Goal: Task Accomplishment & Management: Manage account settings

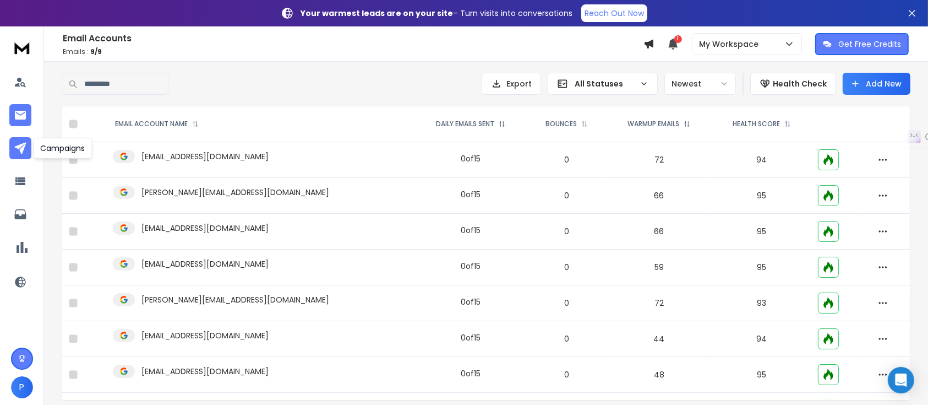
click at [28, 146] on link at bounding box center [20, 148] width 22 height 22
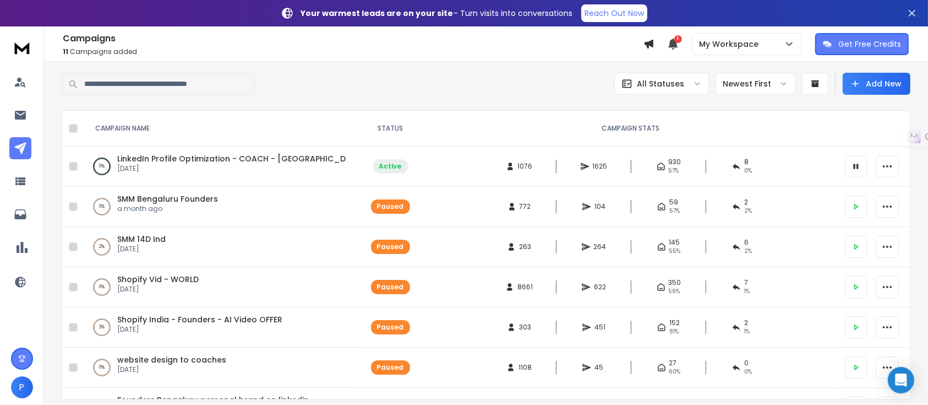
drag, startPoint x: 231, startPoint y: 161, endPoint x: 270, endPoint y: 117, distance: 58.9
click at [231, 160] on span "LinkedIn Profile Optimization - COACH - [GEOGRAPHIC_DATA] - 1-10" at bounding box center [253, 158] width 272 height 11
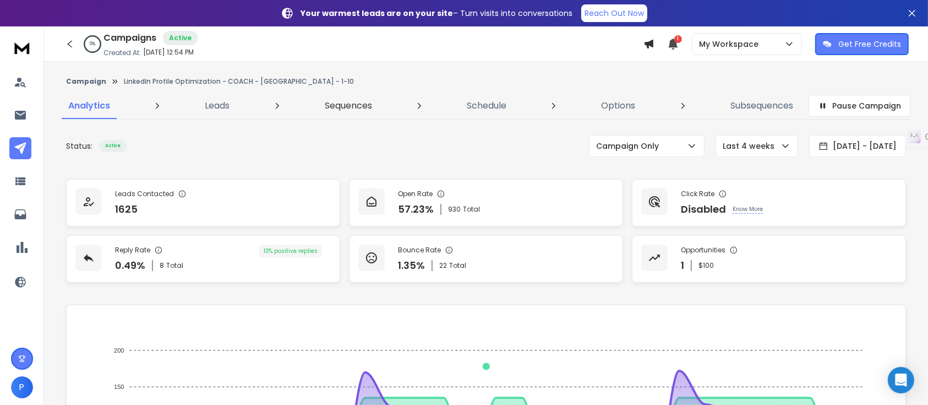
click at [354, 100] on p "Sequences" at bounding box center [348, 105] width 47 height 13
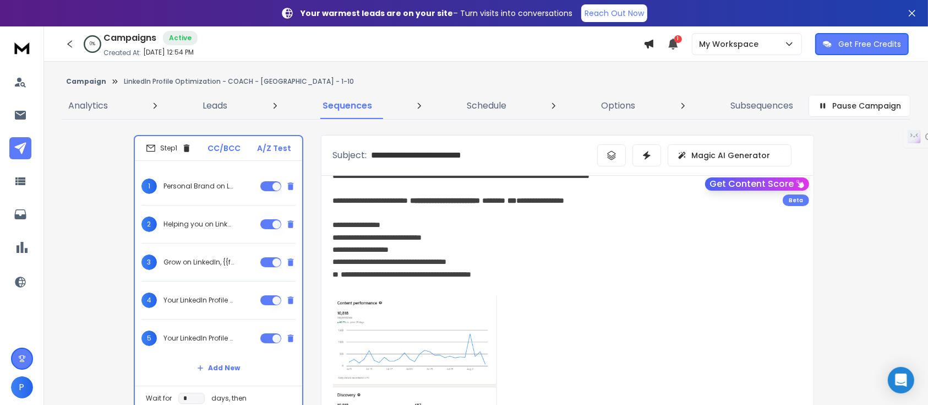
scroll to position [73, 0]
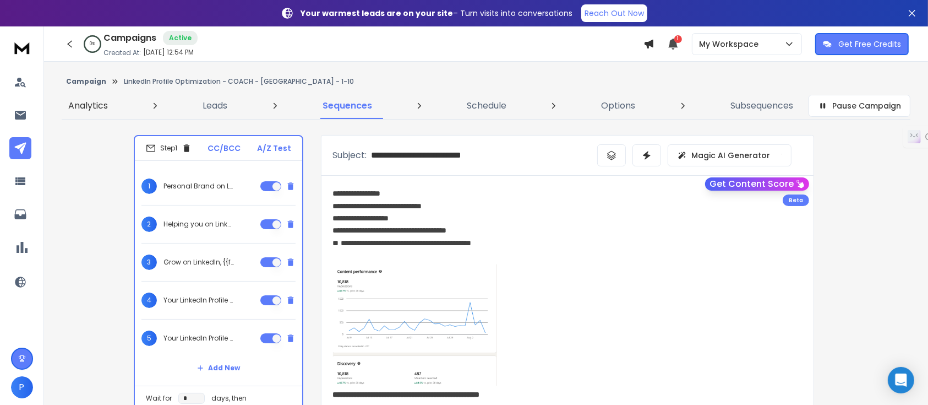
click at [83, 101] on p "Analytics" at bounding box center [88, 105] width 40 height 13
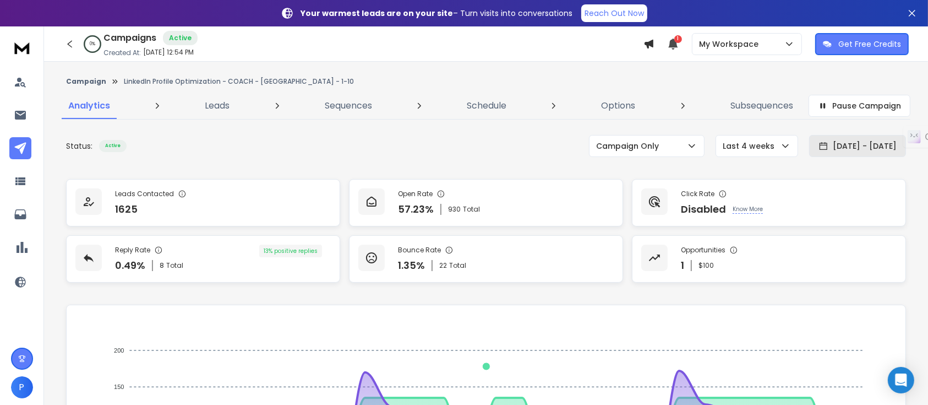
click at [825, 147] on button "[DATE] - [DATE]" at bounding box center [857, 146] width 97 height 22
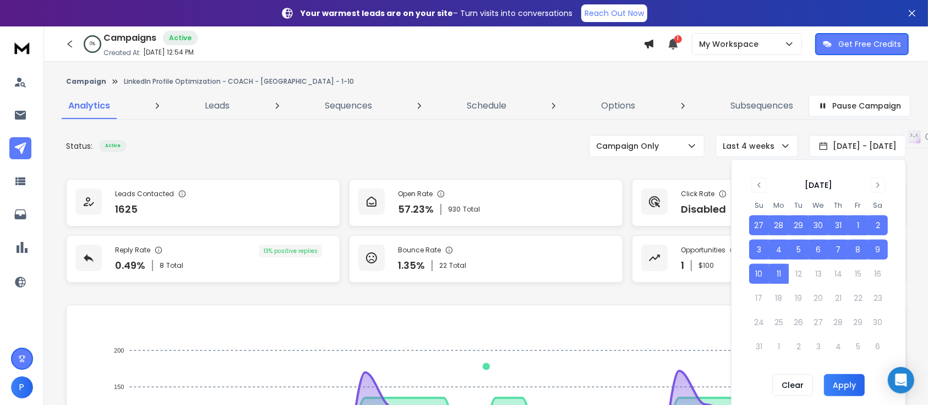
click at [781, 275] on button "11" at bounding box center [779, 274] width 20 height 20
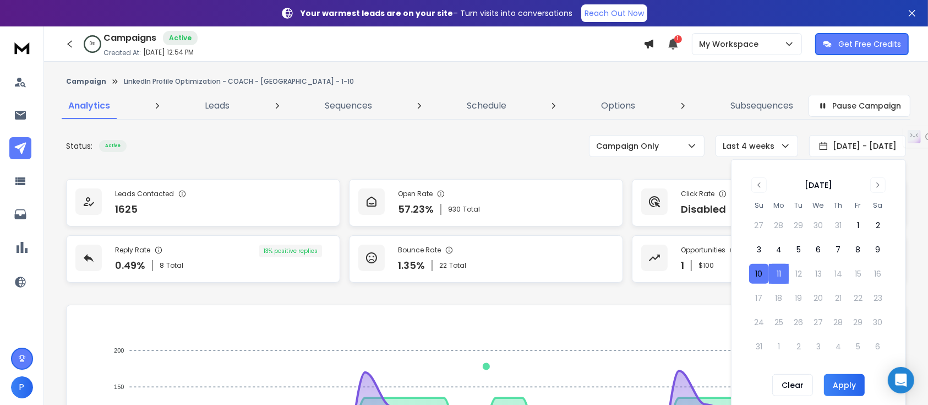
click at [759, 276] on button "10" at bounding box center [759, 274] width 20 height 20
click at [874, 247] on button "9" at bounding box center [878, 249] width 20 height 20
click at [859, 249] on button "8" at bounding box center [858, 249] width 20 height 20
click at [850, 377] on button "Apply" at bounding box center [844, 385] width 41 height 22
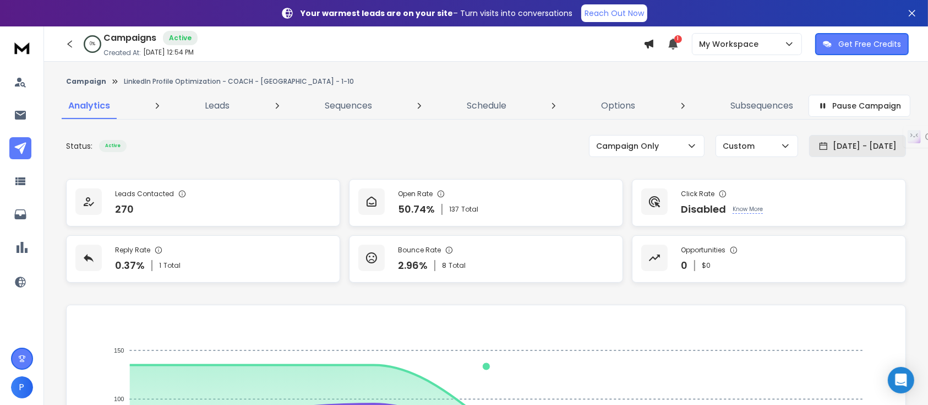
click at [842, 146] on button "[DATE] - [DATE]" at bounding box center [857, 146] width 97 height 22
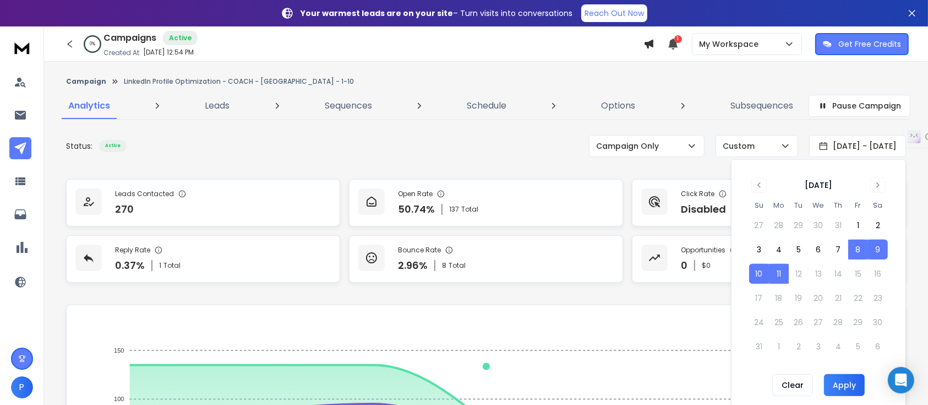
click at [779, 277] on button "11" at bounding box center [779, 274] width 20 height 20
click at [757, 274] on button "10" at bounding box center [759, 274] width 20 height 20
click at [840, 390] on button "Apply" at bounding box center [844, 385] width 41 height 22
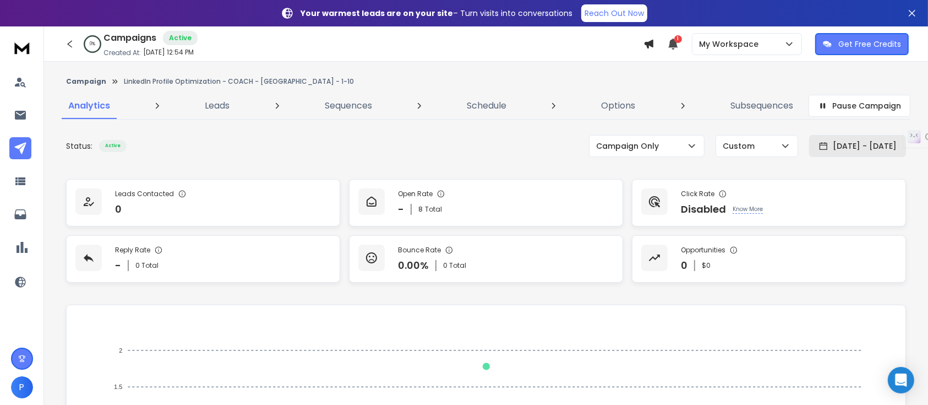
click at [827, 148] on button "[DATE] - [DATE]" at bounding box center [857, 146] width 97 height 22
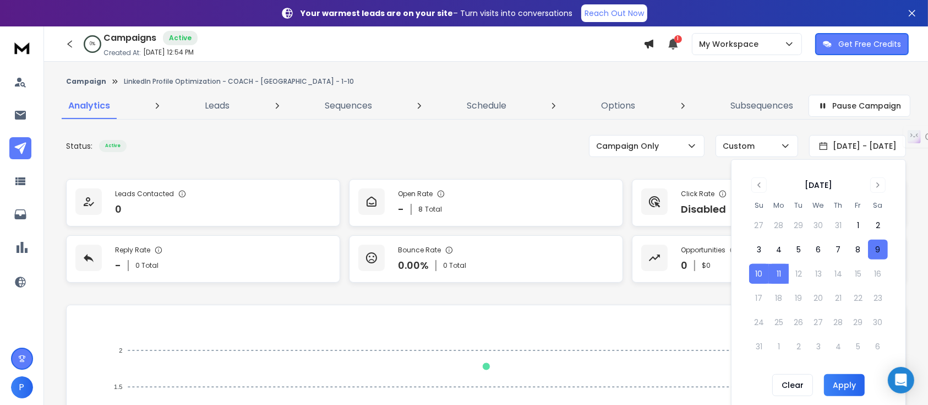
click at [881, 252] on button "9" at bounding box center [878, 249] width 20 height 20
click at [844, 379] on button "Apply" at bounding box center [844, 385] width 41 height 22
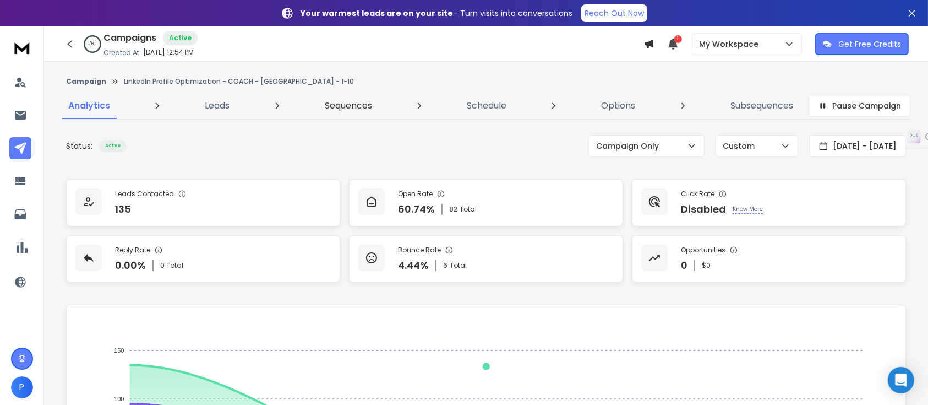
click at [368, 110] on p "Sequences" at bounding box center [348, 105] width 47 height 13
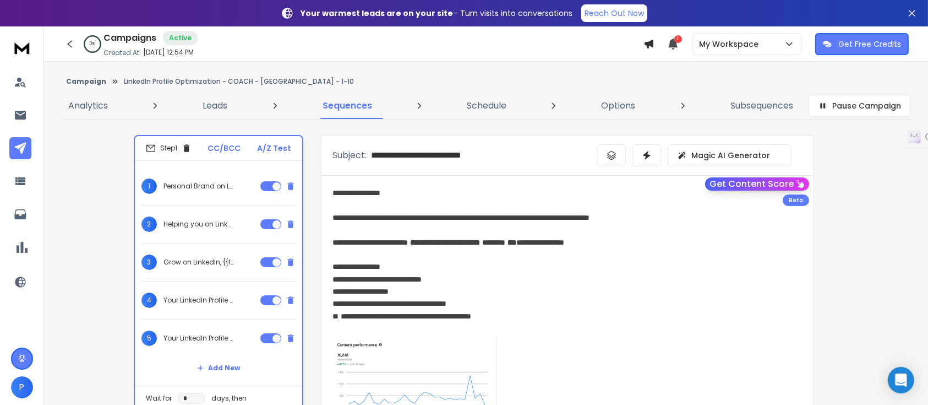
click at [229, 184] on p "Personal Brand on LinkedIn" at bounding box center [198, 186] width 70 height 9
click at [220, 186] on p "Personal Brand on LinkedIn" at bounding box center [198, 186] width 70 height 9
click at [207, 220] on p "Helping you on LinkedIn, {{firstName}}" at bounding box center [198, 224] width 70 height 9
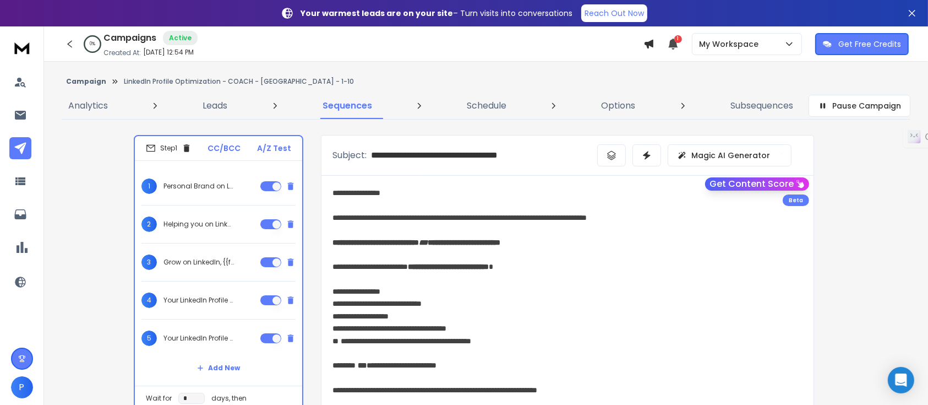
click at [212, 258] on p "Grow on LinkedIn, {{firstName}}" at bounding box center [198, 262] width 70 height 9
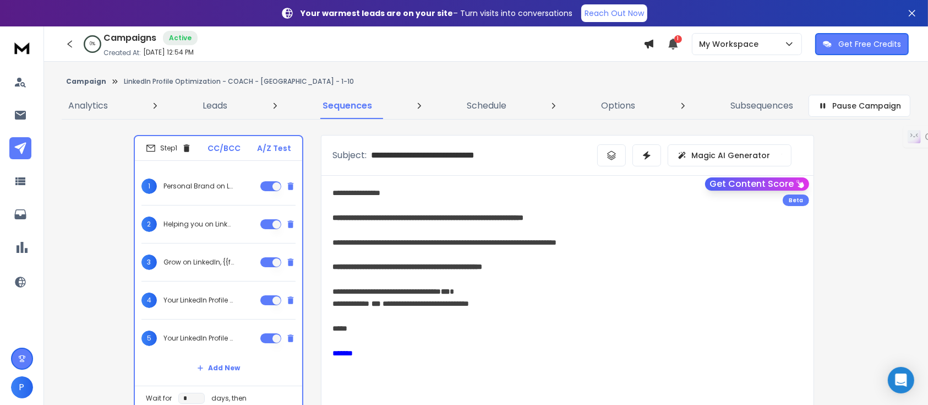
click at [213, 294] on div "4 Your LinkedIn Profile {{firstName}}" at bounding box center [187, 299] width 92 height 15
type input "**********"
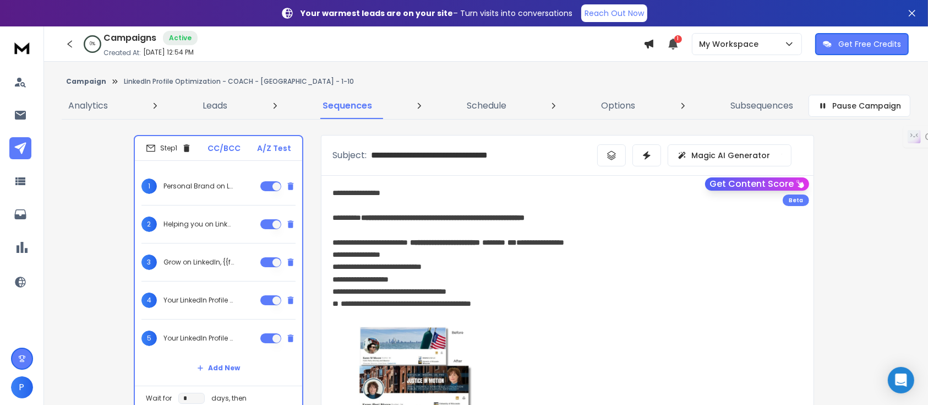
click at [208, 331] on div "5 Your LinkedIn Profile {{firstName}}" at bounding box center [187, 337] width 92 height 15
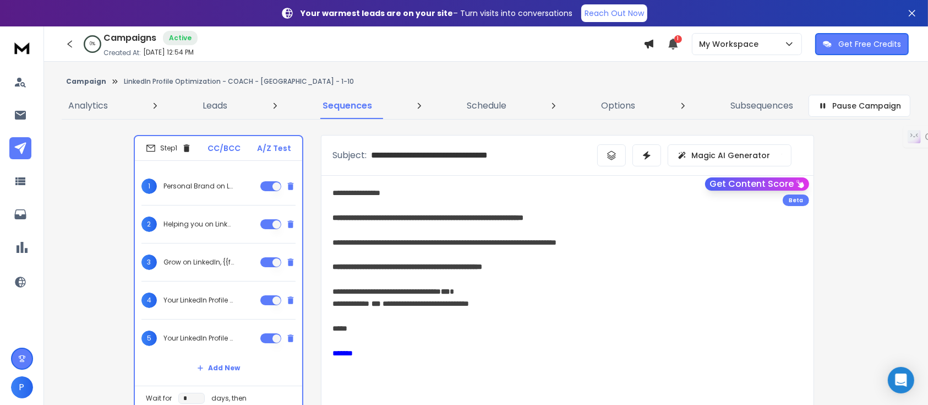
click at [208, 331] on div "5 Your LinkedIn Profile {{firstName}}" at bounding box center [187, 337] width 92 height 15
click at [219, 110] on p "Leads" at bounding box center [215, 105] width 25 height 13
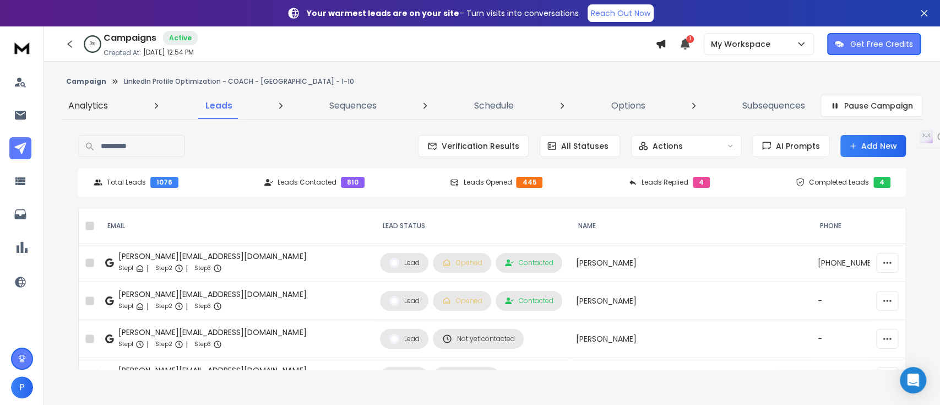
click at [90, 103] on p "Analytics" at bounding box center [88, 105] width 40 height 13
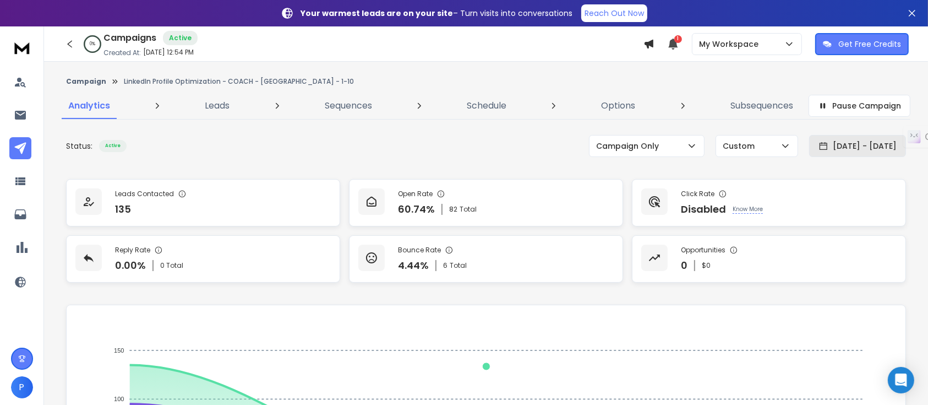
click at [830, 144] on button "[DATE] - [DATE]" at bounding box center [857, 146] width 97 height 22
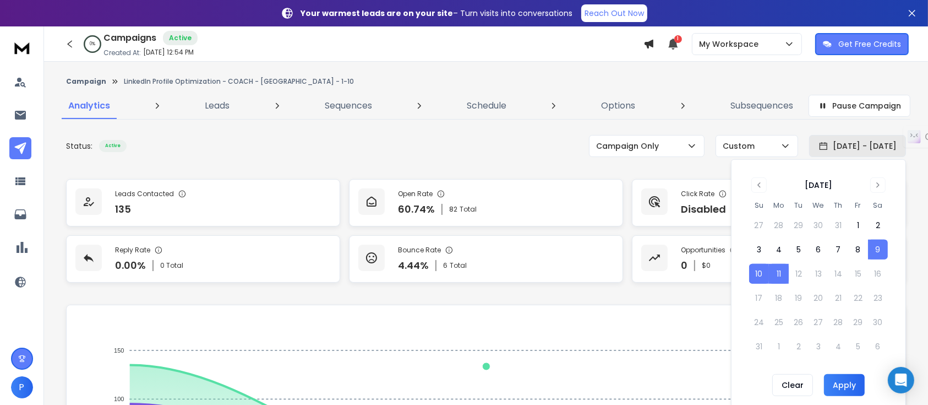
click at [827, 151] on button "[DATE] - [DATE]" at bounding box center [857, 146] width 97 height 22
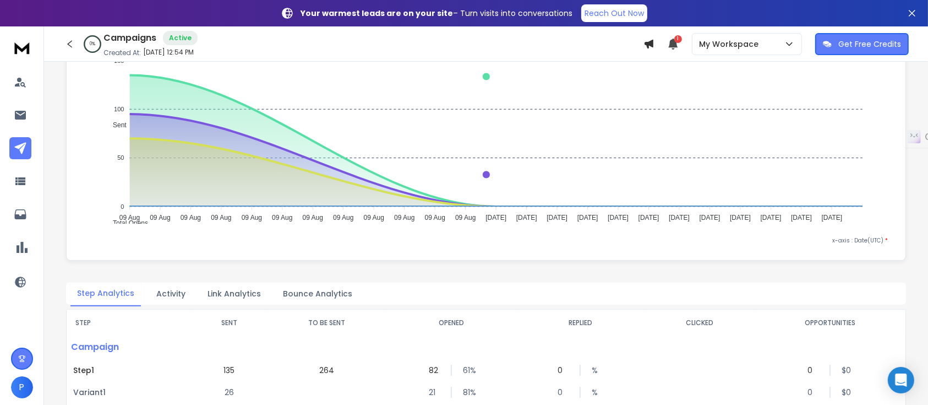
scroll to position [396, 0]
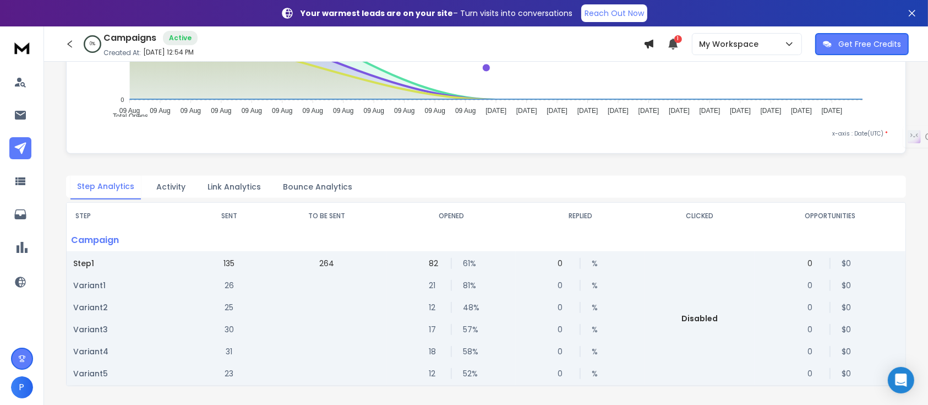
click at [84, 285] on p "Variant 1" at bounding box center [129, 285] width 112 height 11
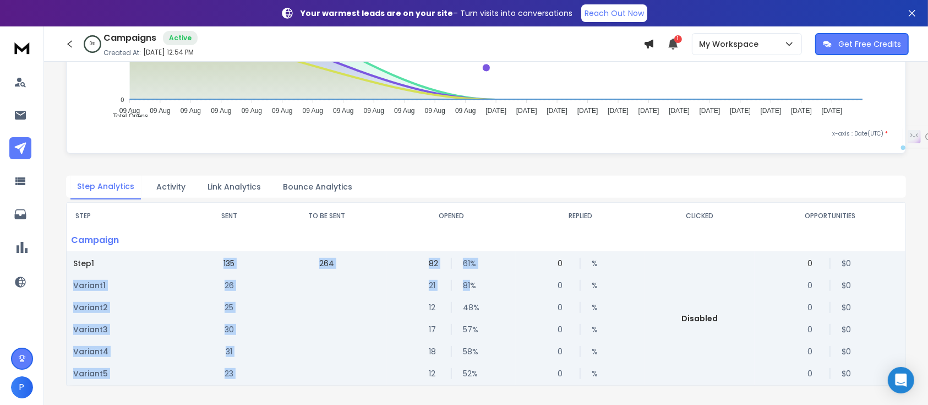
drag, startPoint x: 84, startPoint y: 285, endPoint x: 460, endPoint y: 293, distance: 376.6
click at [460, 293] on tr "Step 1 Variant 1 Variant 2 Variant 3 Variant 4 Variant 5 135 26 25 30 31 23 264…" at bounding box center [486, 318] width 839 height 134
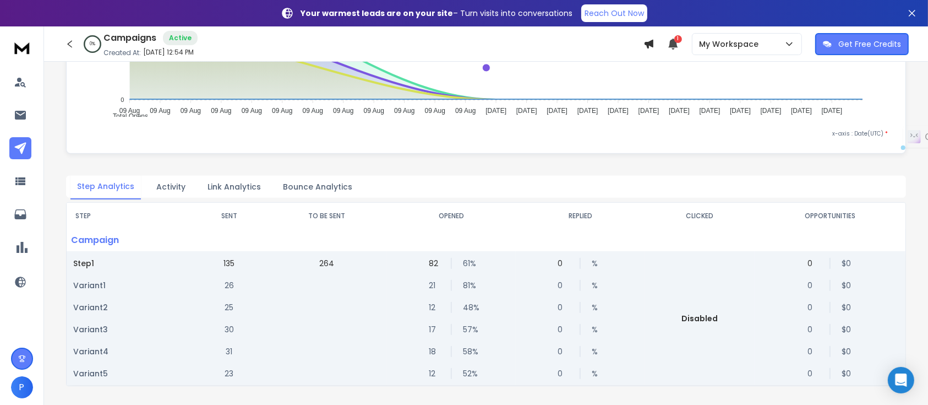
click at [472, 287] on p "81 %" at bounding box center [468, 285] width 11 height 11
click at [483, 282] on div "82 61 % 21 81 % 12 48 % 17 57 % 18 58 % 12 52 %" at bounding box center [452, 318] width 116 height 121
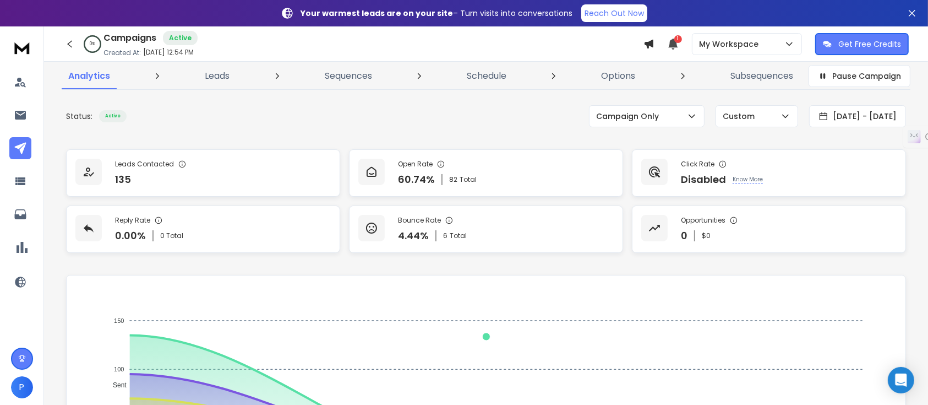
scroll to position [0, 0]
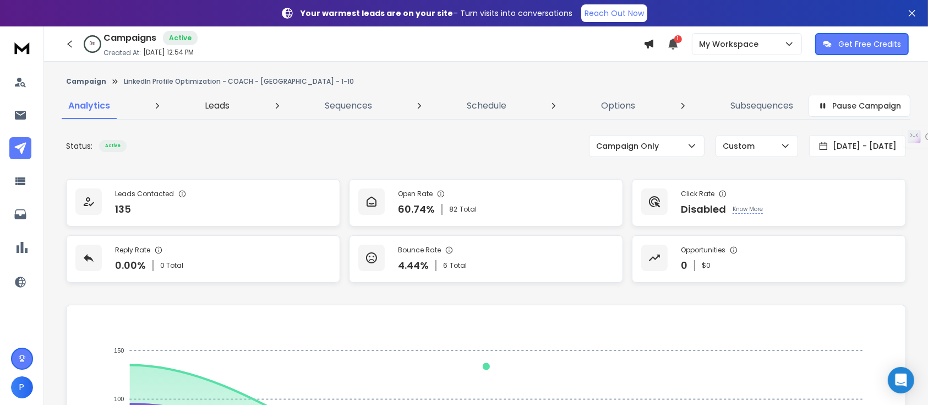
click at [225, 112] on p "Leads" at bounding box center [217, 105] width 25 height 13
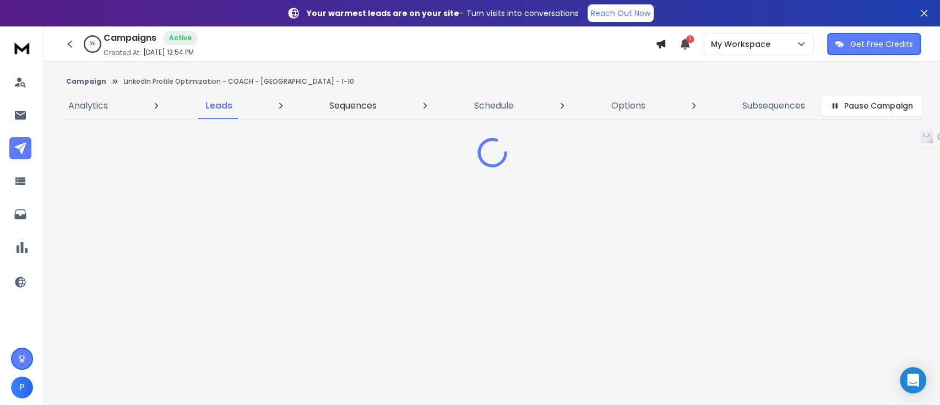
click at [341, 111] on p "Sequences" at bounding box center [352, 105] width 47 height 13
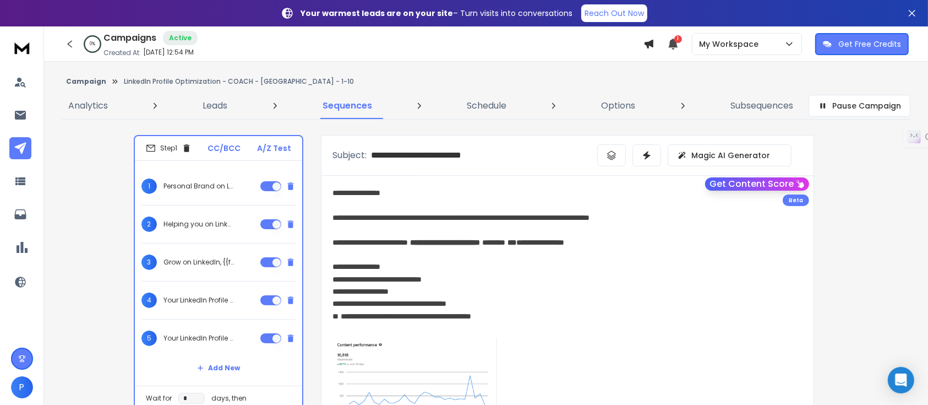
click at [185, 174] on div "1 Personal Brand on LinkedIn" at bounding box center [218, 186] width 154 height 38
click at [185, 183] on p "Personal Brand on LinkedIn" at bounding box center [198, 186] width 70 height 9
click at [444, 154] on input "**********" at bounding box center [478, 155] width 215 height 13
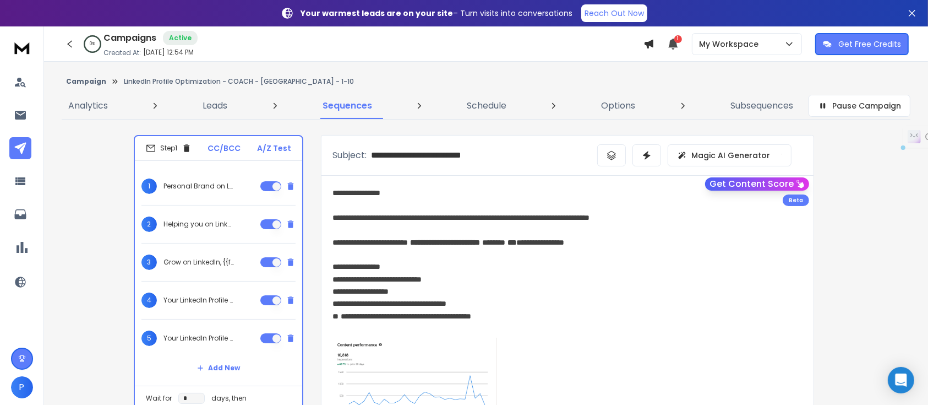
click at [218, 186] on p "Personal Brand on LinkedIn" at bounding box center [198, 186] width 70 height 9
click at [226, 363] on button "Add New" at bounding box center [218, 368] width 61 height 22
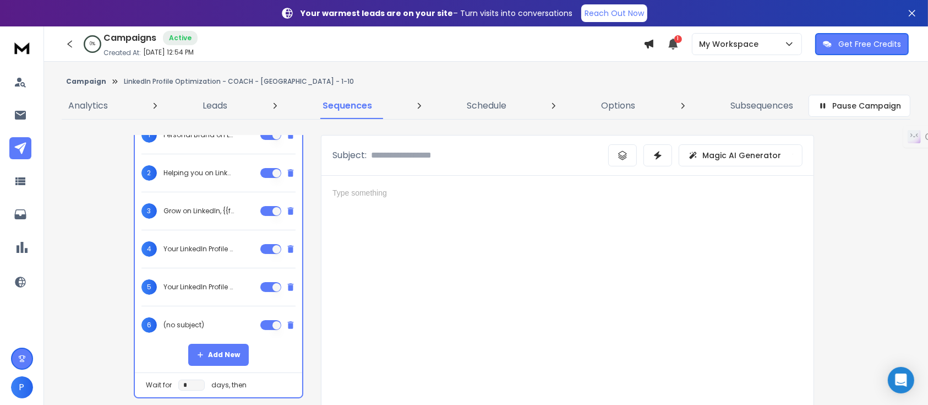
scroll to position [73, 0]
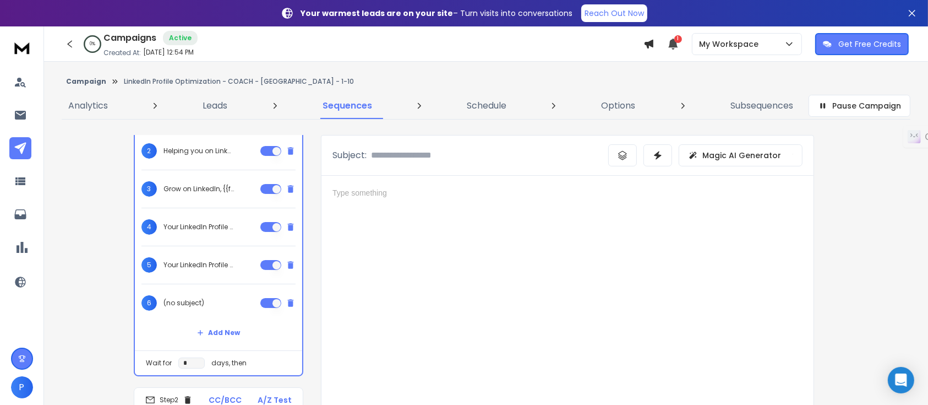
click at [405, 151] on input at bounding box center [484, 155] width 226 height 13
paste input "**********"
type input "**********"
click at [403, 200] on div at bounding box center [567, 297] width 492 height 243
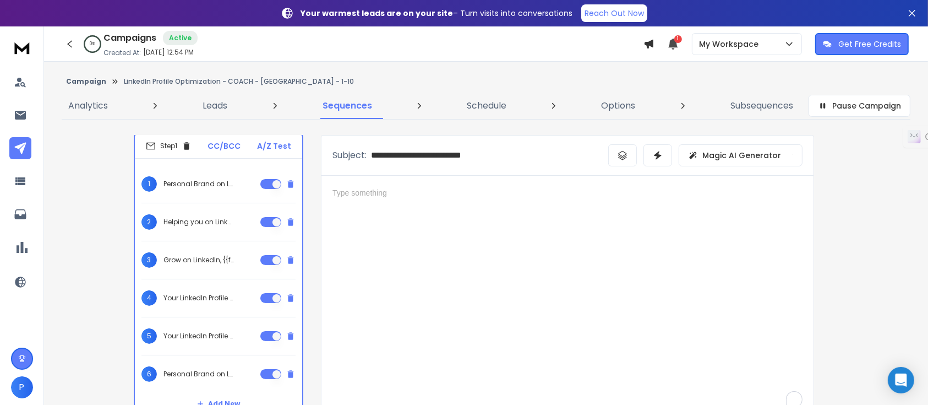
scroll to position [0, 0]
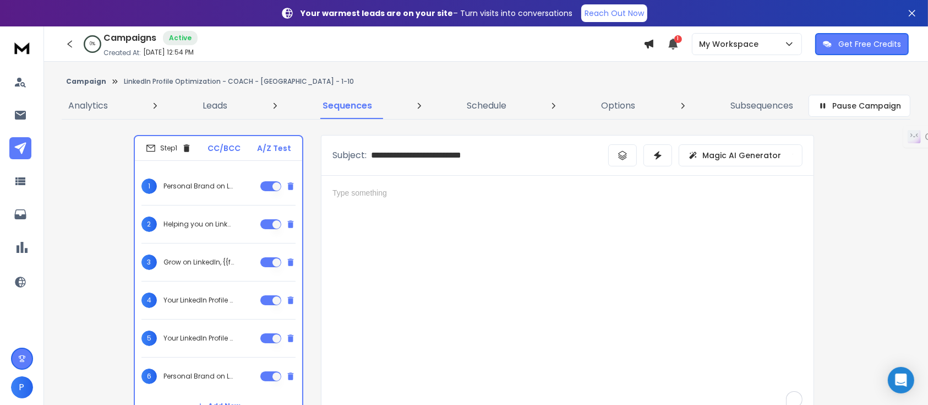
click at [209, 186] on p "Personal Brand on LinkedIn" at bounding box center [198, 186] width 70 height 9
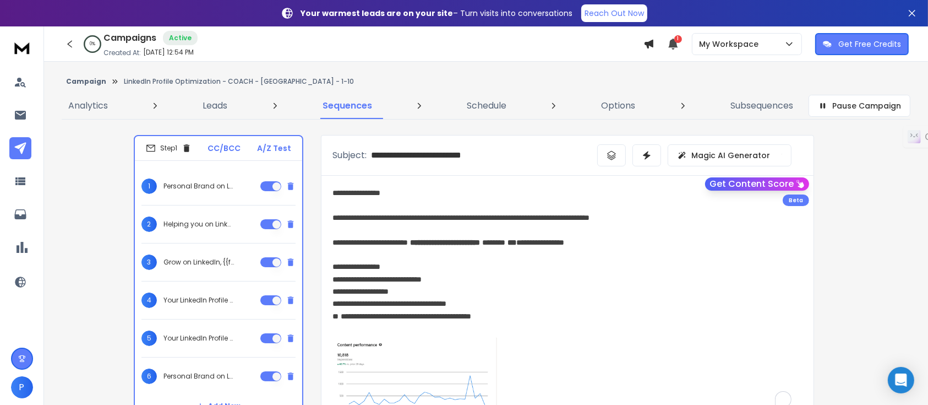
click at [419, 217] on div "**********" at bounding box center [561, 217] width 459 height 12
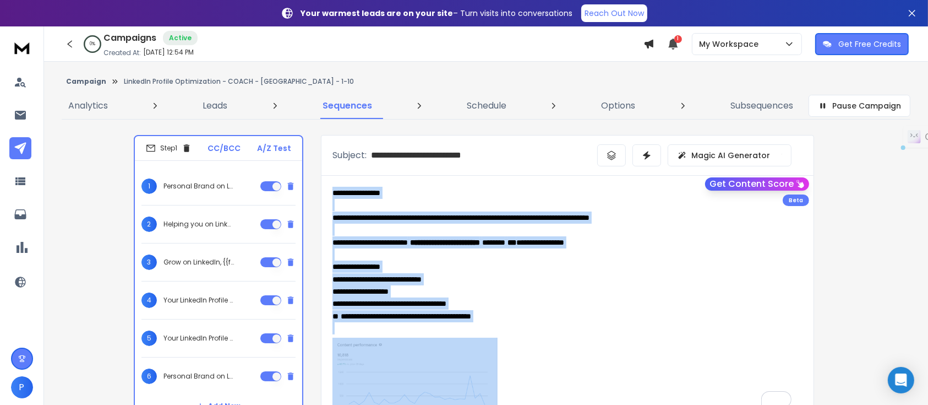
copy div "**********"
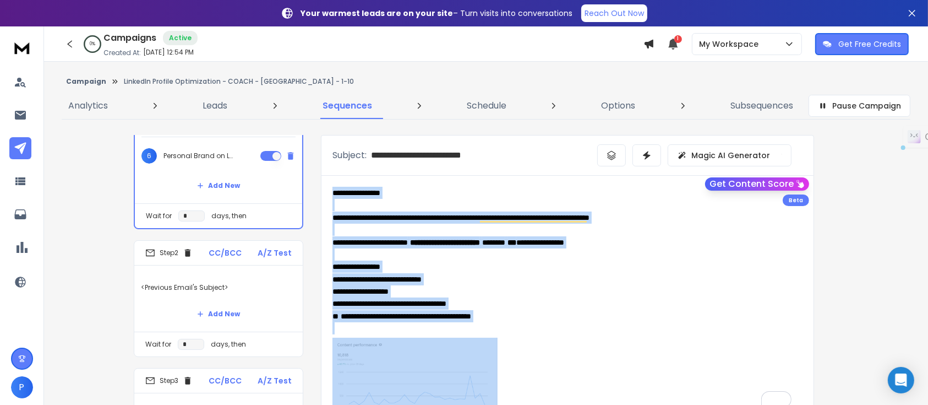
scroll to position [146, 0]
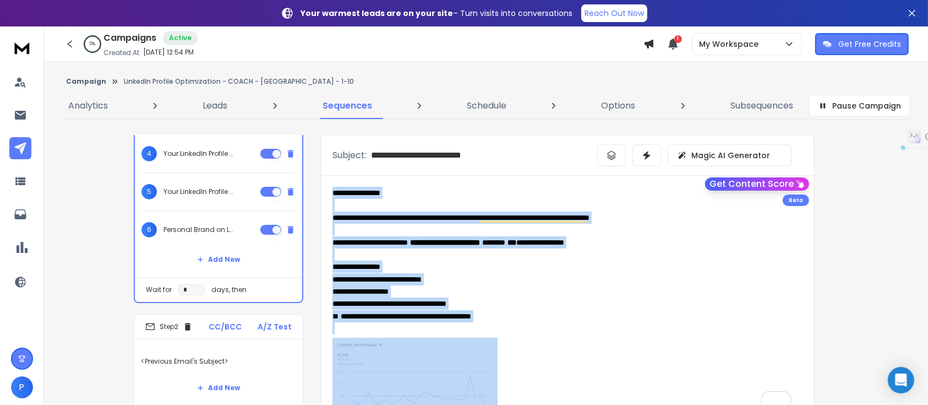
click at [203, 225] on p "Personal Brand on LinkedIn" at bounding box center [198, 229] width 70 height 9
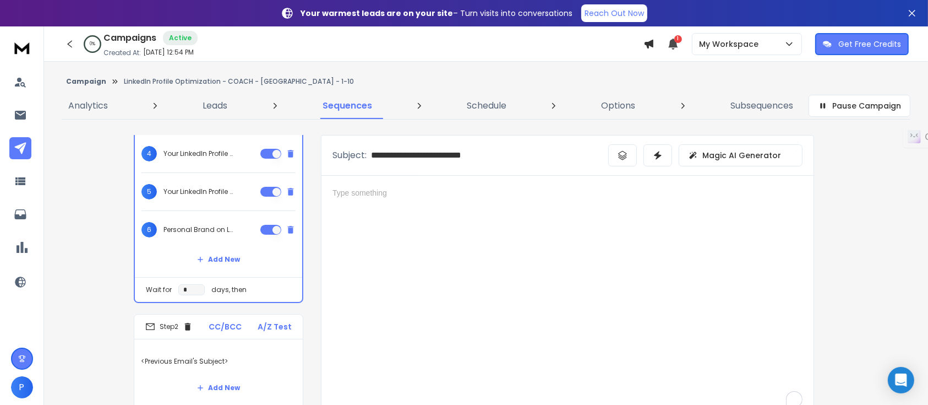
click at [377, 212] on div "To enrich screen reader interactions, please activate Accessibility in Grammarl…" at bounding box center [567, 297] width 492 height 243
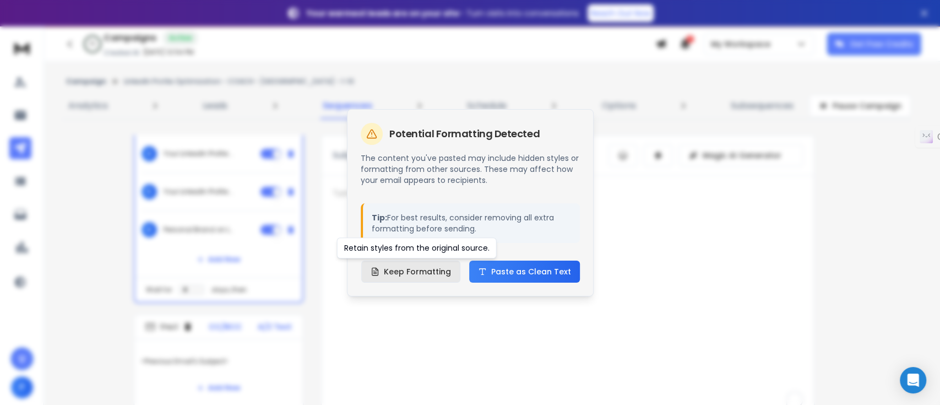
click at [419, 268] on button "Keep Formatting" at bounding box center [410, 271] width 99 height 22
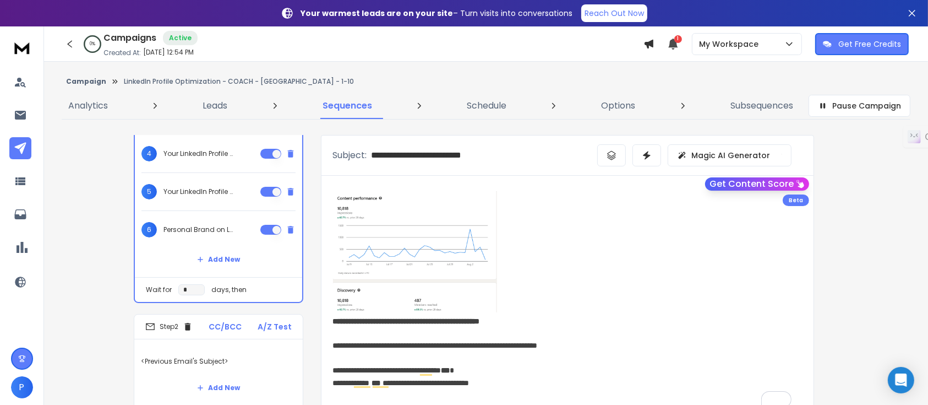
click at [445, 252] on img "To enrich screen reader interactions, please activate Accessibility in Grammarl…" at bounding box center [414, 251] width 165 height 121
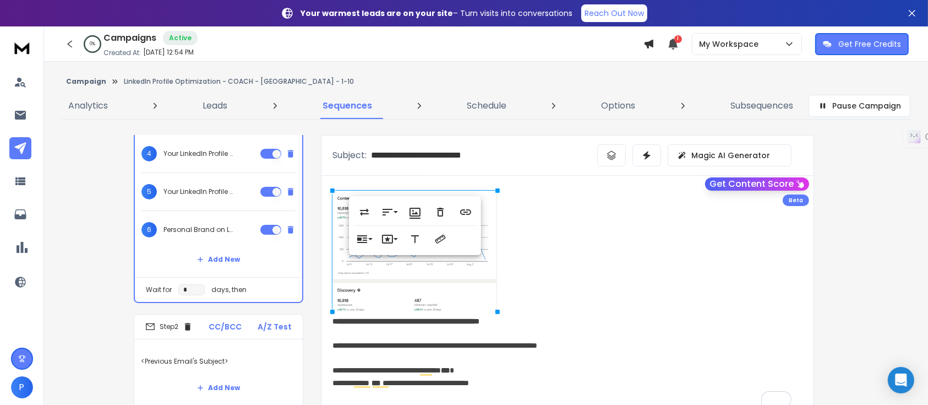
drag, startPoint x: 445, startPoint y: 251, endPoint x: 424, endPoint y: 274, distance: 30.4
click at [424, 274] on img "To enrich screen reader interactions, please activate Accessibility in Grammarl…" at bounding box center [414, 251] width 165 height 121
click at [446, 209] on icon "button" at bounding box center [440, 211] width 13 height 13
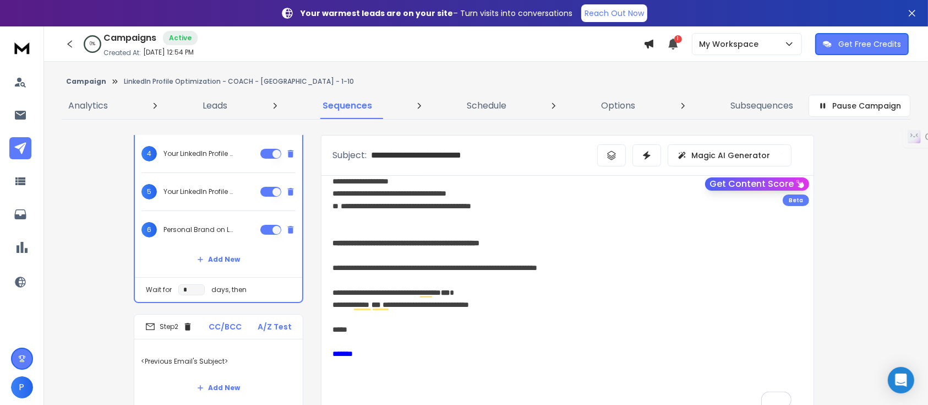
scroll to position [112, 0]
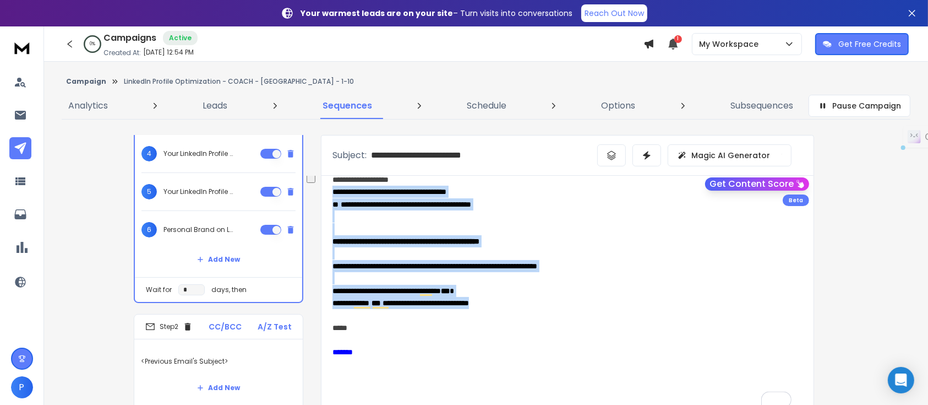
drag, startPoint x: 491, startPoint y: 304, endPoint x: 327, endPoint y: 190, distance: 199.4
click at [327, 190] on div "**********" at bounding box center [567, 297] width 492 height 243
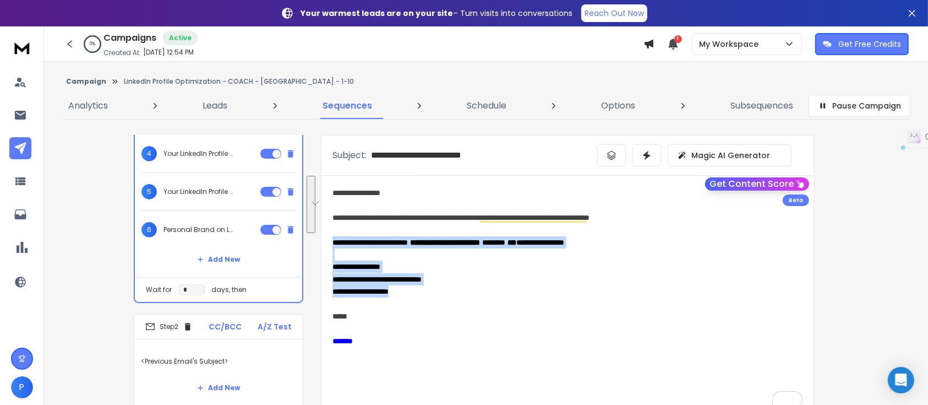
drag, startPoint x: 444, startPoint y: 293, endPoint x: 335, endPoint y: 236, distance: 123.1
click at [335, 236] on div "**********" at bounding box center [567, 297] width 492 height 243
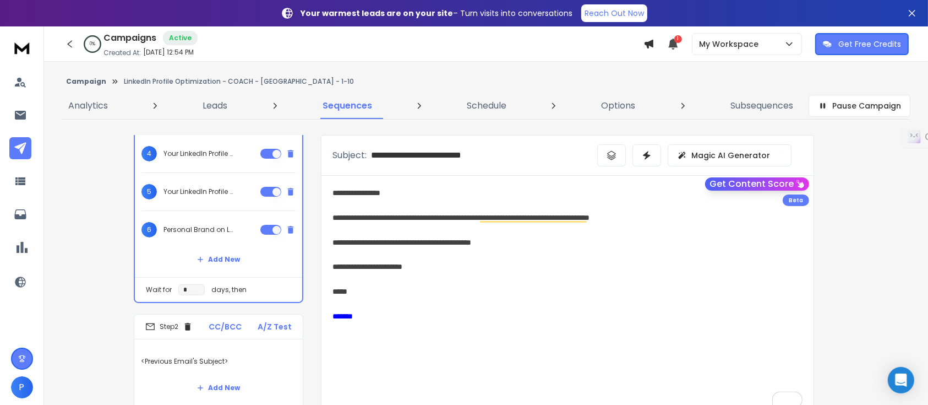
click at [387, 222] on div "**********" at bounding box center [567, 217] width 470 height 12
click at [409, 241] on div "**********" at bounding box center [567, 242] width 470 height 12
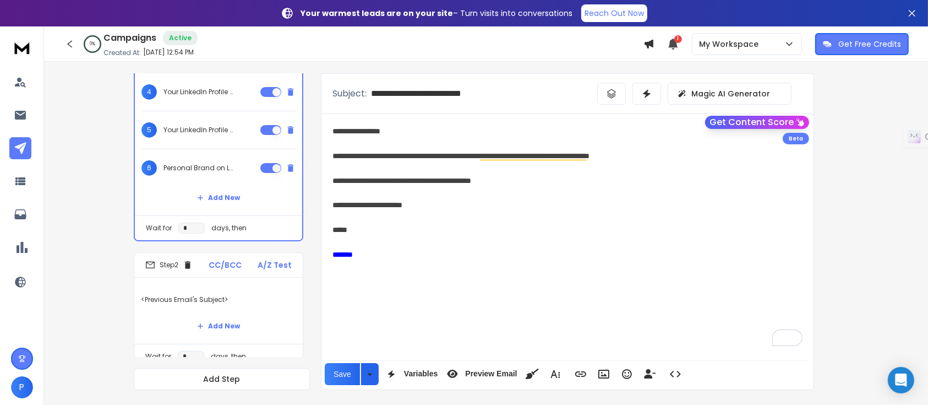
click at [451, 209] on div "**********" at bounding box center [567, 205] width 470 height 12
click at [523, 181] on div "**********" at bounding box center [567, 180] width 470 height 12
click at [428, 370] on span "Variables" at bounding box center [421, 373] width 39 height 9
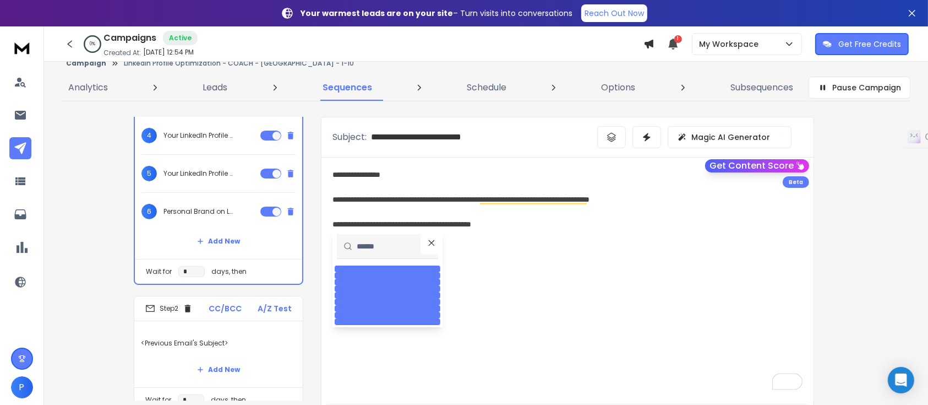
scroll to position [0, 0]
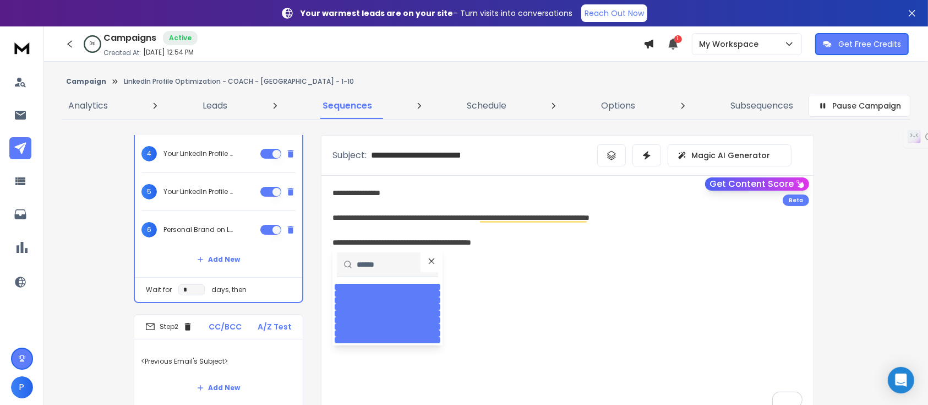
click at [499, 288] on div "*****" at bounding box center [567, 291] width 470 height 12
click at [479, 237] on div "**********" at bounding box center [567, 242] width 470 height 12
click at [432, 266] on div at bounding box center [432, 261] width 22 height 22
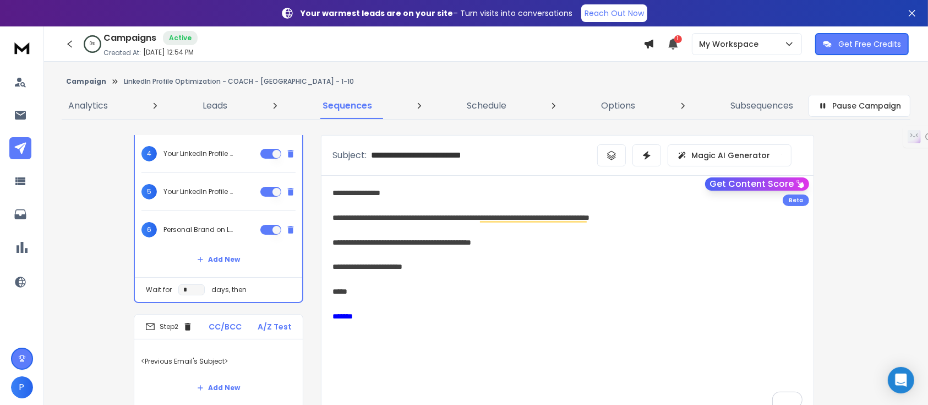
scroll to position [62, 0]
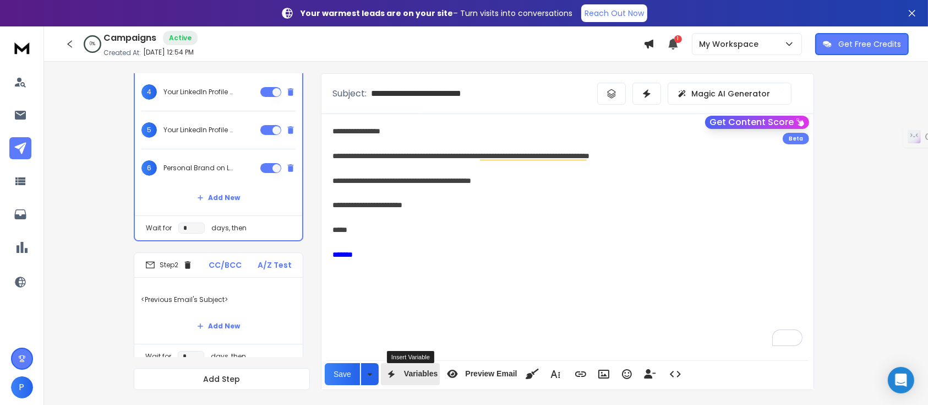
click at [422, 376] on span "Variables" at bounding box center [421, 373] width 39 height 9
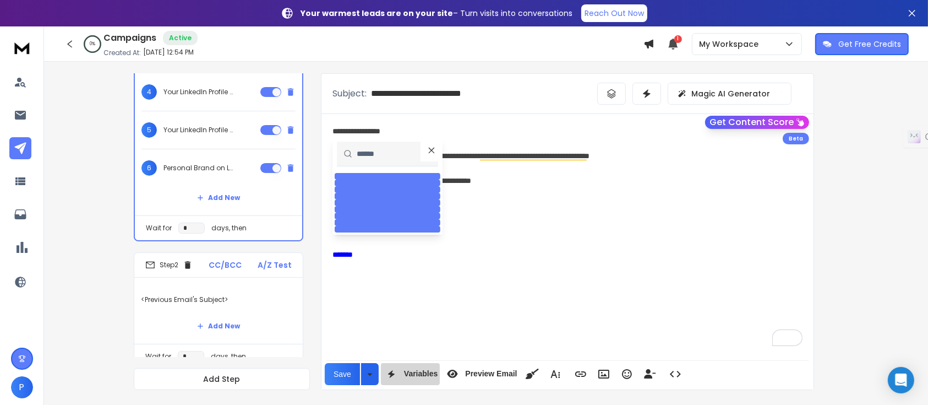
click at [422, 376] on span "Variables" at bounding box center [421, 373] width 39 height 9
click at [526, 276] on div "To enrich screen reader interactions, please activate Accessibility in Grammarl…" at bounding box center [567, 272] width 470 height 25
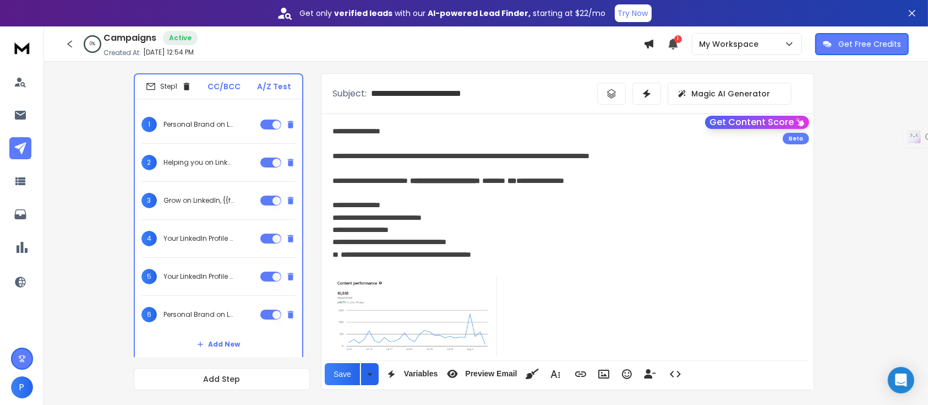
scroll to position [62, 0]
click at [212, 302] on div "6 Personal Brand on LinkedIn" at bounding box center [218, 314] width 154 height 37
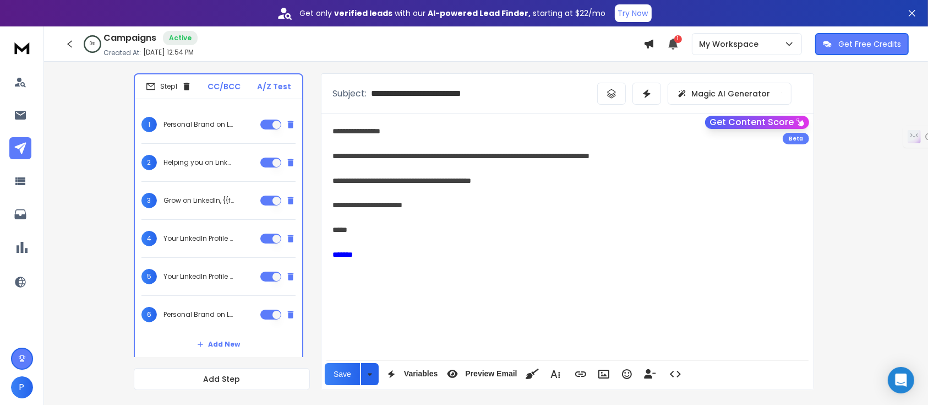
click at [458, 204] on div "**********" at bounding box center [567, 205] width 470 height 12
click at [520, 182] on div "**********" at bounding box center [567, 180] width 470 height 12
click at [432, 370] on span "Variables" at bounding box center [421, 373] width 39 height 9
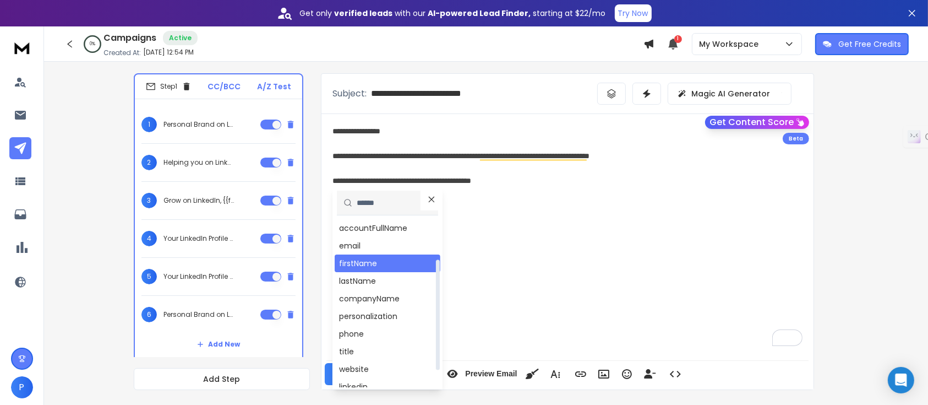
scroll to position [73, 0]
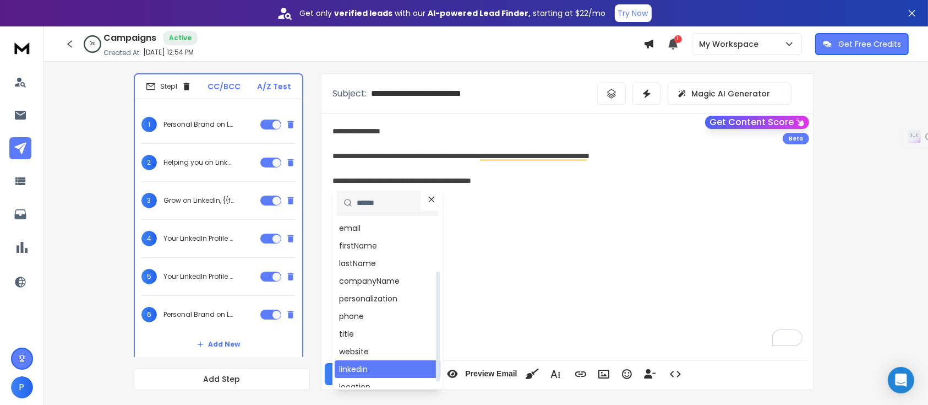
click at [386, 367] on div "linkedin" at bounding box center [388, 369] width 106 height 18
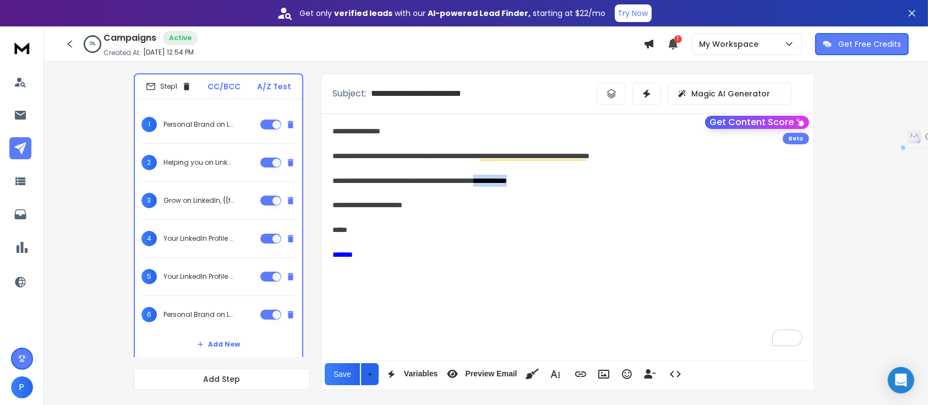
drag, startPoint x: 559, startPoint y: 181, endPoint x: 511, endPoint y: 184, distance: 48.0
click at [511, 184] on div "**********" at bounding box center [567, 180] width 470 height 12
click at [402, 183] on div "**********" at bounding box center [567, 180] width 470 height 12
drag, startPoint x: 402, startPoint y: 183, endPoint x: 476, endPoint y: 181, distance: 73.8
click at [476, 181] on div "**********" at bounding box center [567, 180] width 470 height 12
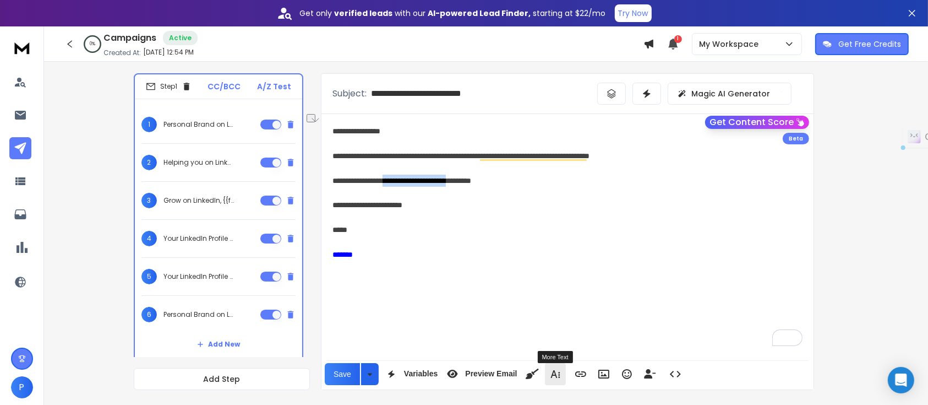
click at [548, 372] on button "More Text" at bounding box center [555, 374] width 21 height 22
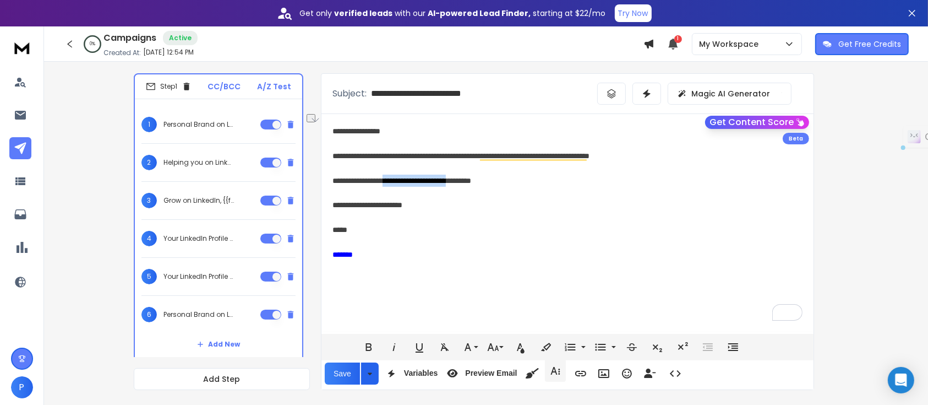
click at [407, 176] on div "**********" at bounding box center [567, 180] width 470 height 12
click at [370, 346] on icon "button" at bounding box center [369, 347] width 6 height 8
click at [468, 188] on div "To enrich screen reader interactions, please activate Accessibility in Grammarl…" at bounding box center [567, 193] width 470 height 12
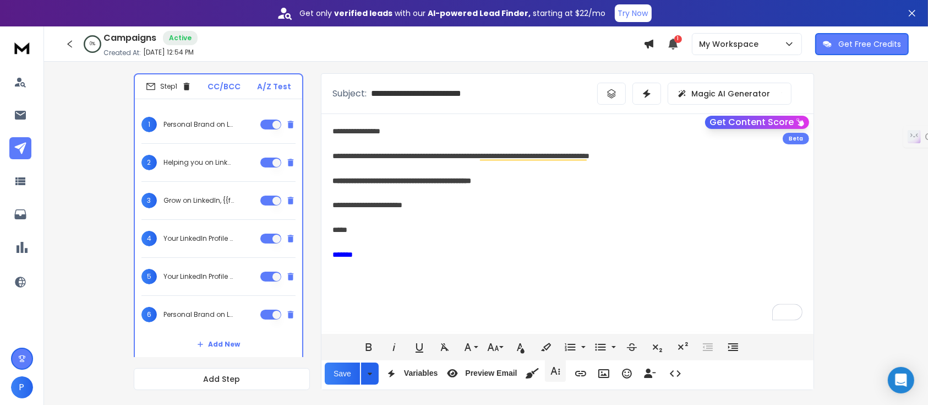
click at [424, 209] on div "**********" at bounding box center [567, 205] width 470 height 12
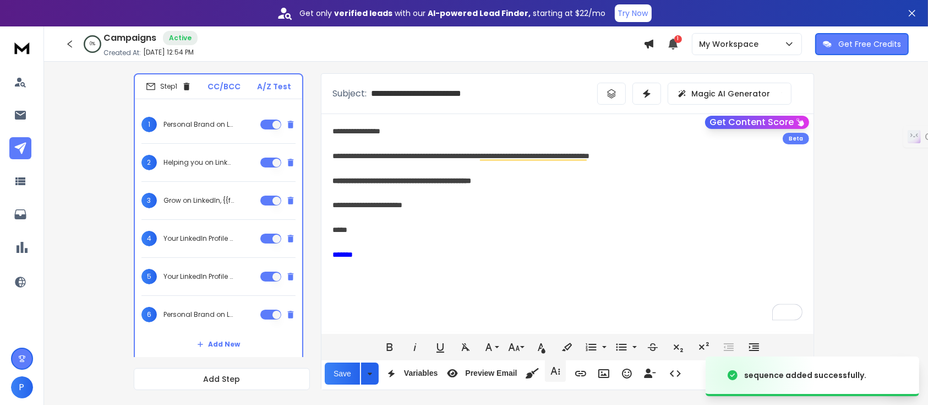
click at [221, 308] on div "6 Personal Brand on LinkedIn" at bounding box center [187, 314] width 92 height 15
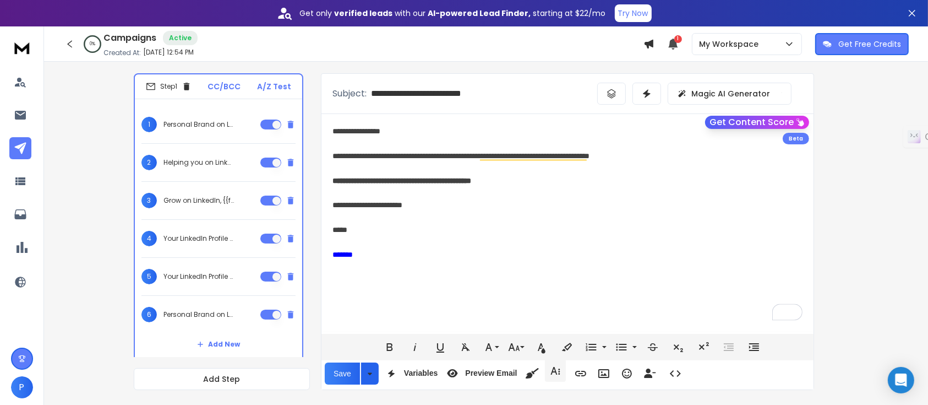
click at [203, 123] on p "Personal Brand on LinkedIn" at bounding box center [198, 124] width 70 height 9
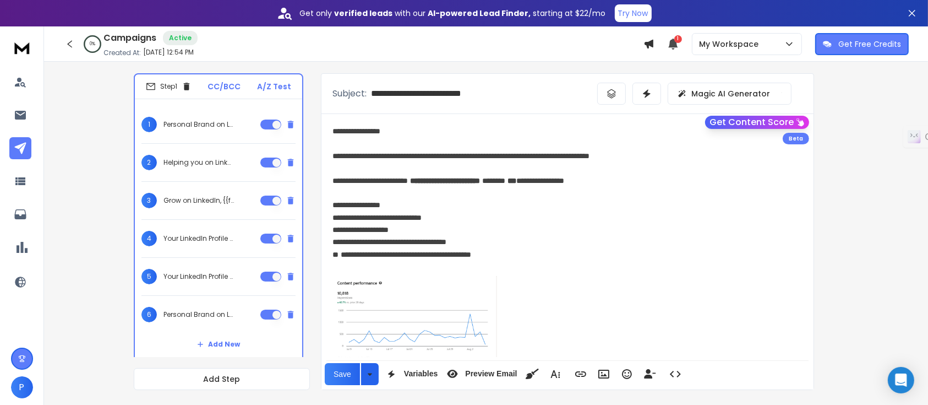
click at [232, 127] on p "Personal Brand on LinkedIn" at bounding box center [198, 124] width 70 height 9
click at [211, 300] on div "6 Personal Brand on LinkedIn" at bounding box center [218, 314] width 154 height 37
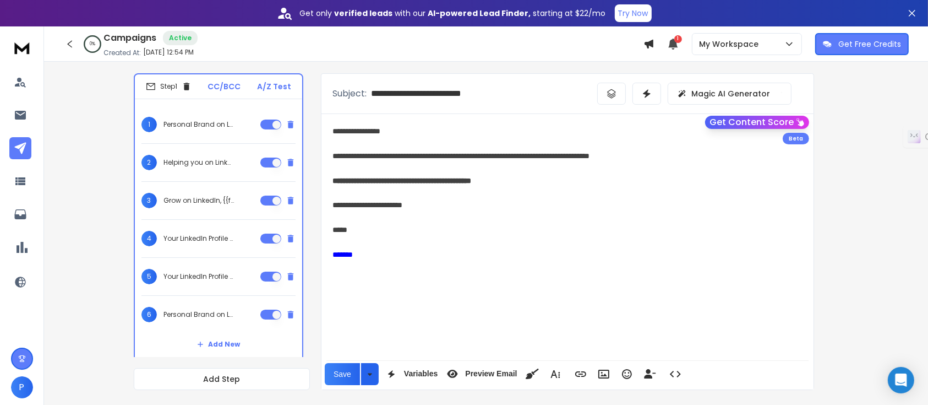
click at [269, 275] on button "button" at bounding box center [270, 276] width 21 height 10
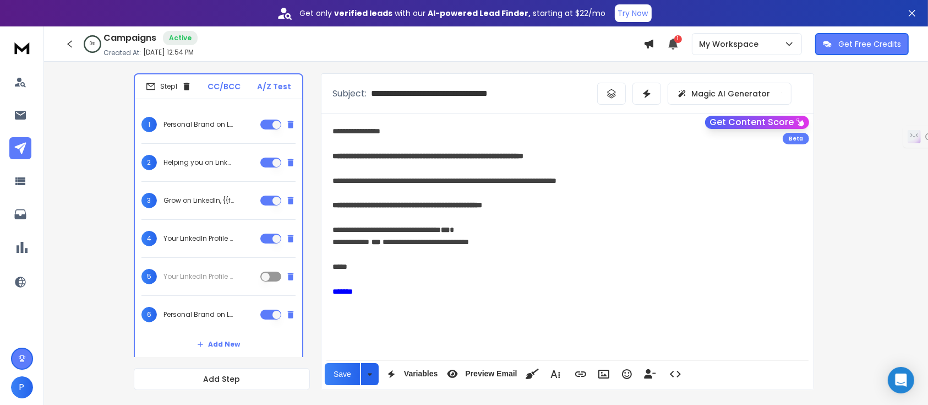
click at [263, 238] on button "button" at bounding box center [270, 238] width 21 height 10
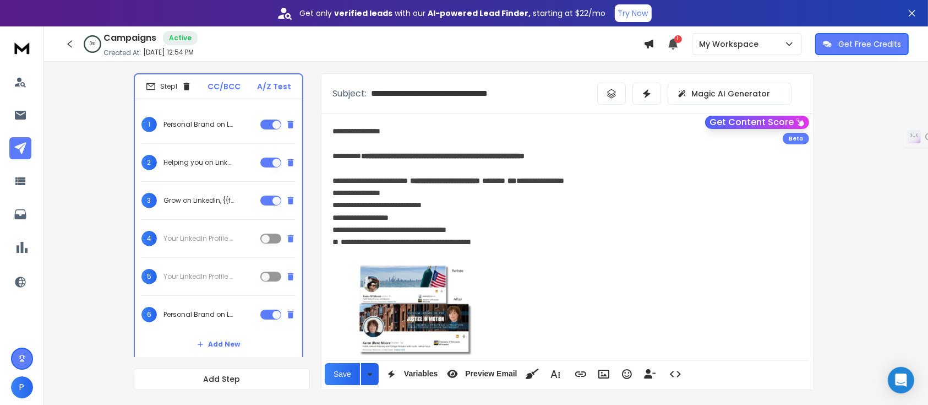
click at [263, 199] on button "button" at bounding box center [270, 200] width 21 height 10
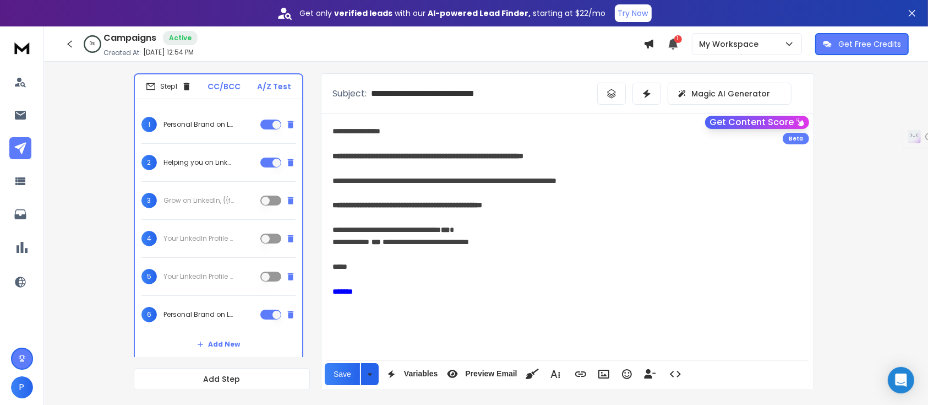
click at [266, 161] on button "button" at bounding box center [270, 162] width 21 height 10
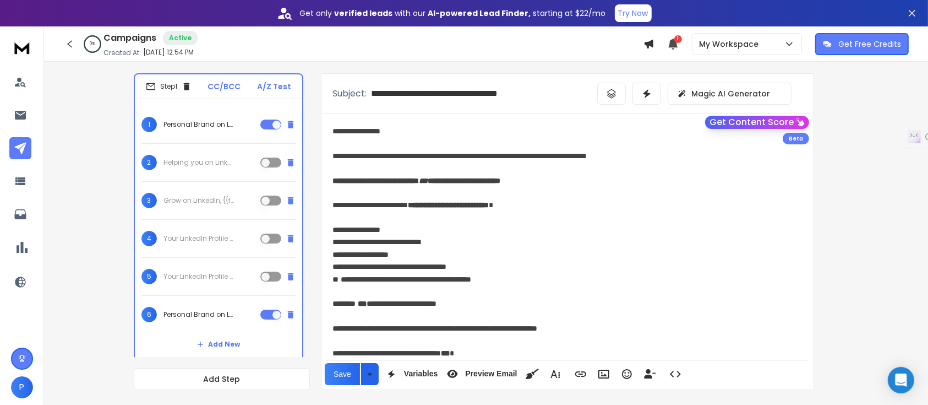
click at [269, 275] on button "button" at bounding box center [270, 276] width 21 height 10
type input "**********"
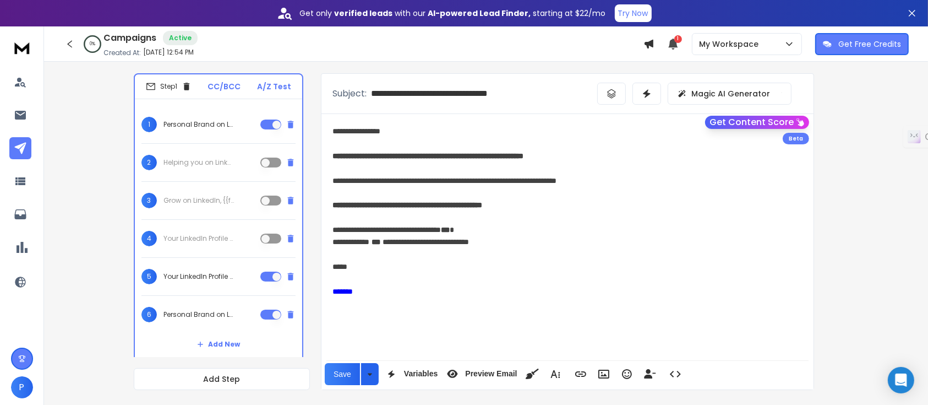
click at [225, 274] on p "Your LinkedIn Profile {{firstName}}" at bounding box center [198, 276] width 70 height 9
click at [264, 275] on button "button" at bounding box center [270, 276] width 21 height 10
click at [222, 238] on p "Your LinkedIn Profile {{firstName}}" at bounding box center [198, 238] width 70 height 9
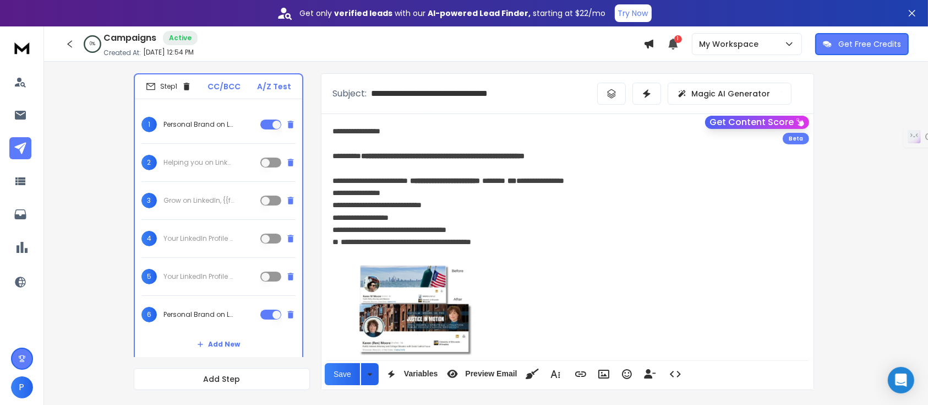
click at [222, 238] on p "Your LinkedIn Profile {{firstName}}" at bounding box center [198, 238] width 70 height 9
click at [265, 238] on button "button" at bounding box center [270, 238] width 21 height 10
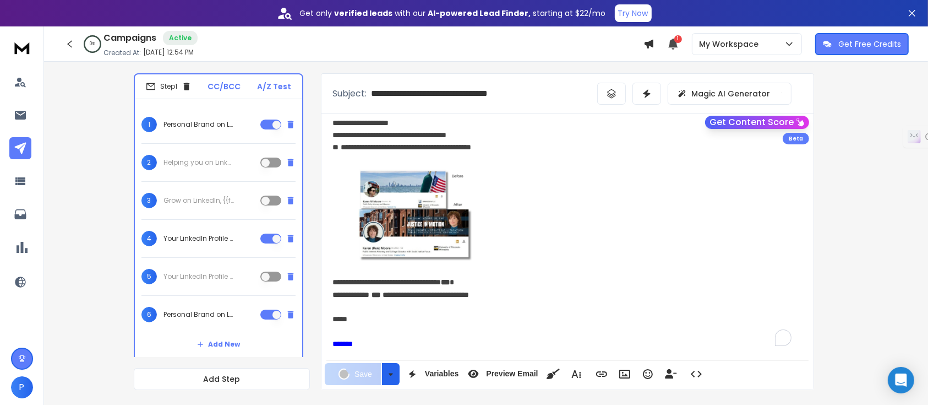
scroll to position [135, 0]
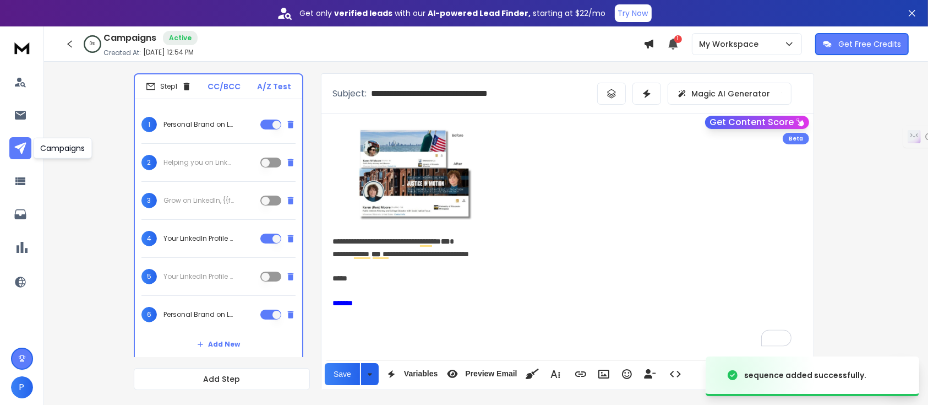
click at [21, 151] on icon at bounding box center [20, 148] width 12 height 12
